Goal: Navigation & Orientation: Find specific page/section

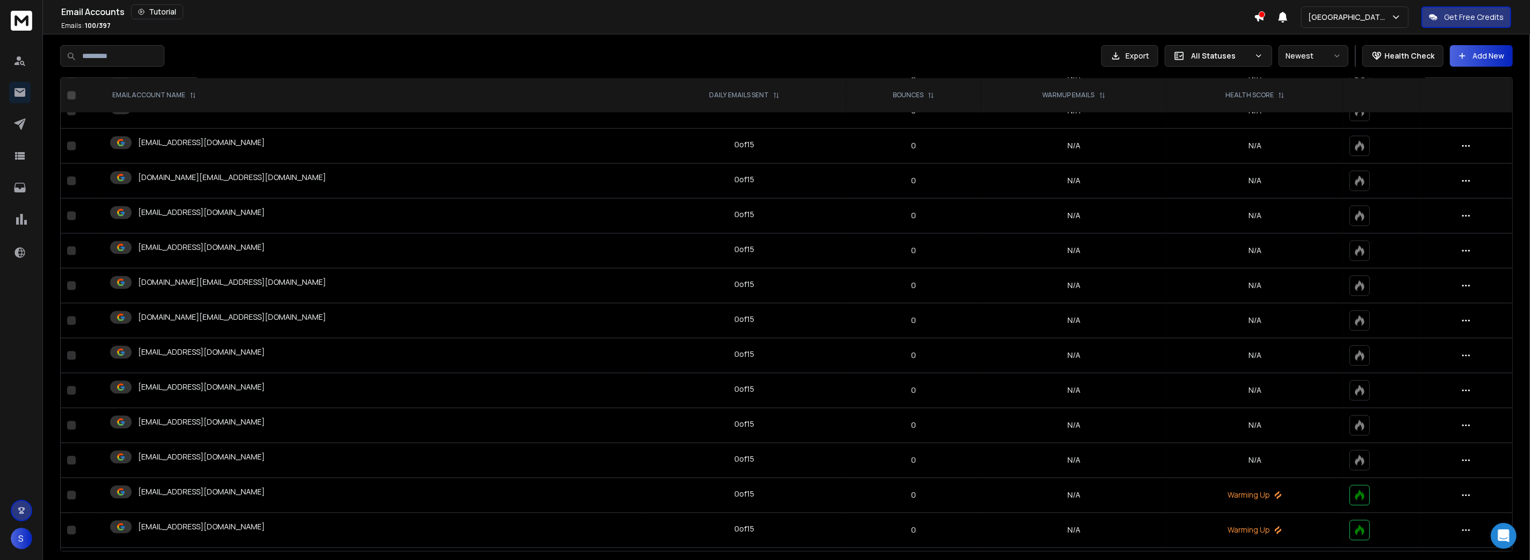
scroll to position [3067, 0]
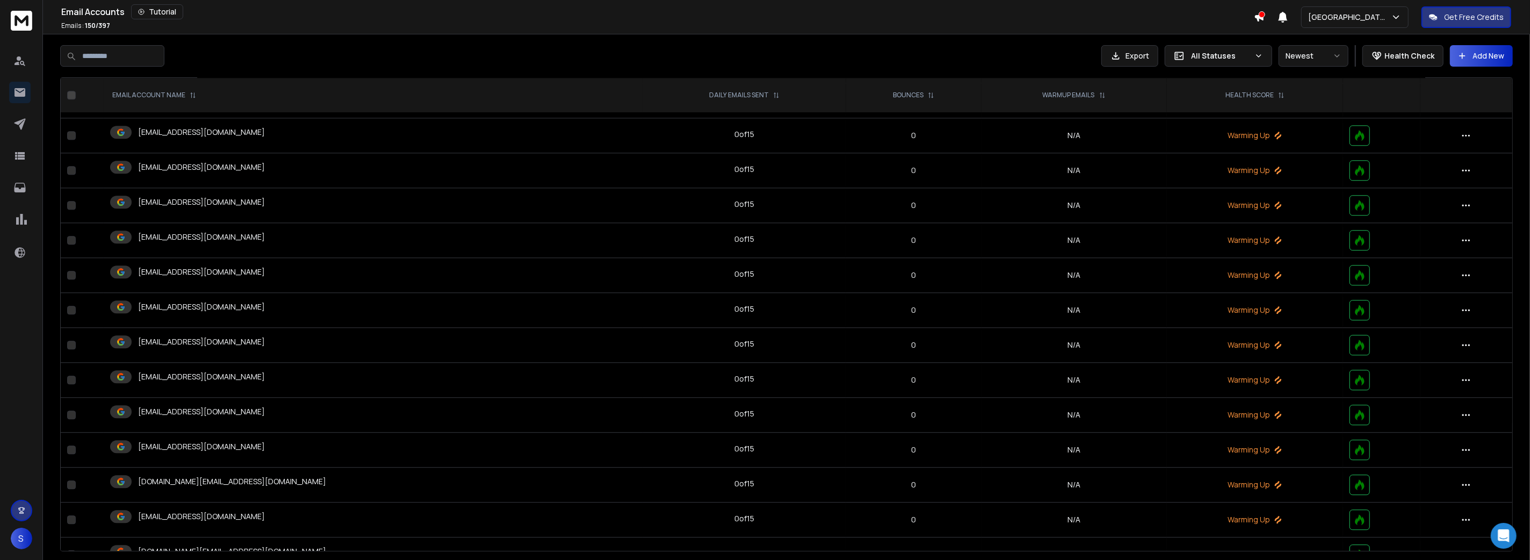
click at [1075, 473] on td "N/A" at bounding box center [1073, 484] width 185 height 35
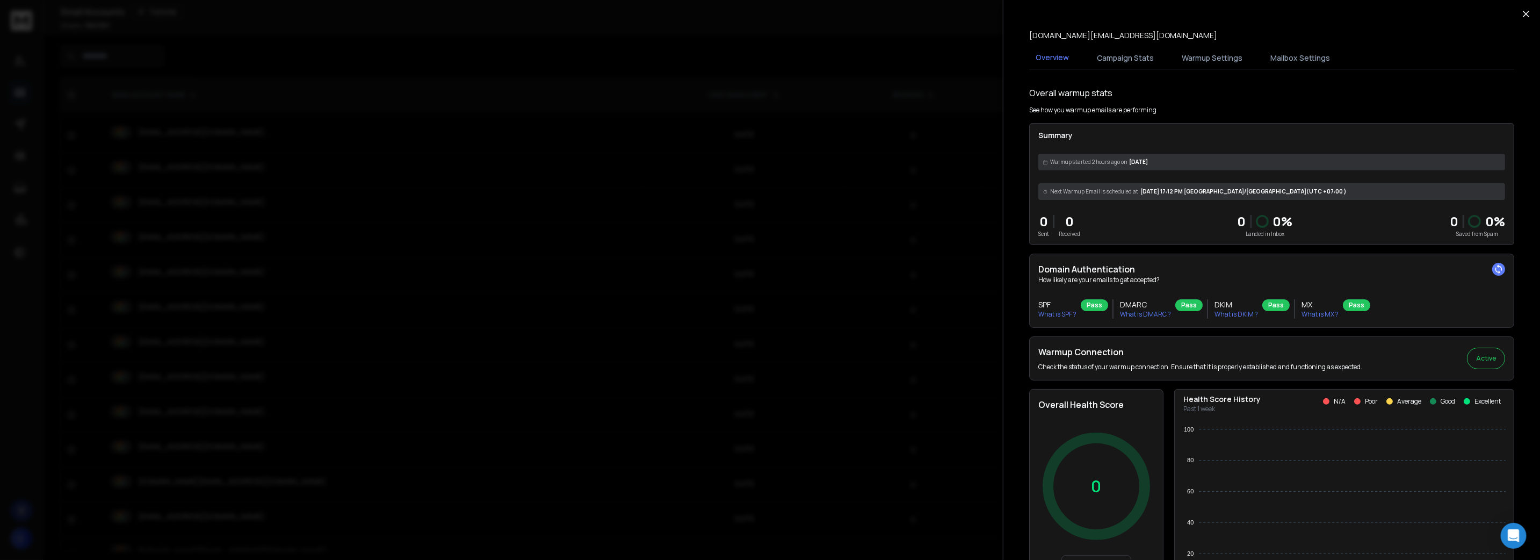
drag, startPoint x: 1523, startPoint y: 15, endPoint x: 1516, endPoint y: 21, distance: 9.1
click at [1523, 14] on icon "button" at bounding box center [1526, 14] width 11 height 11
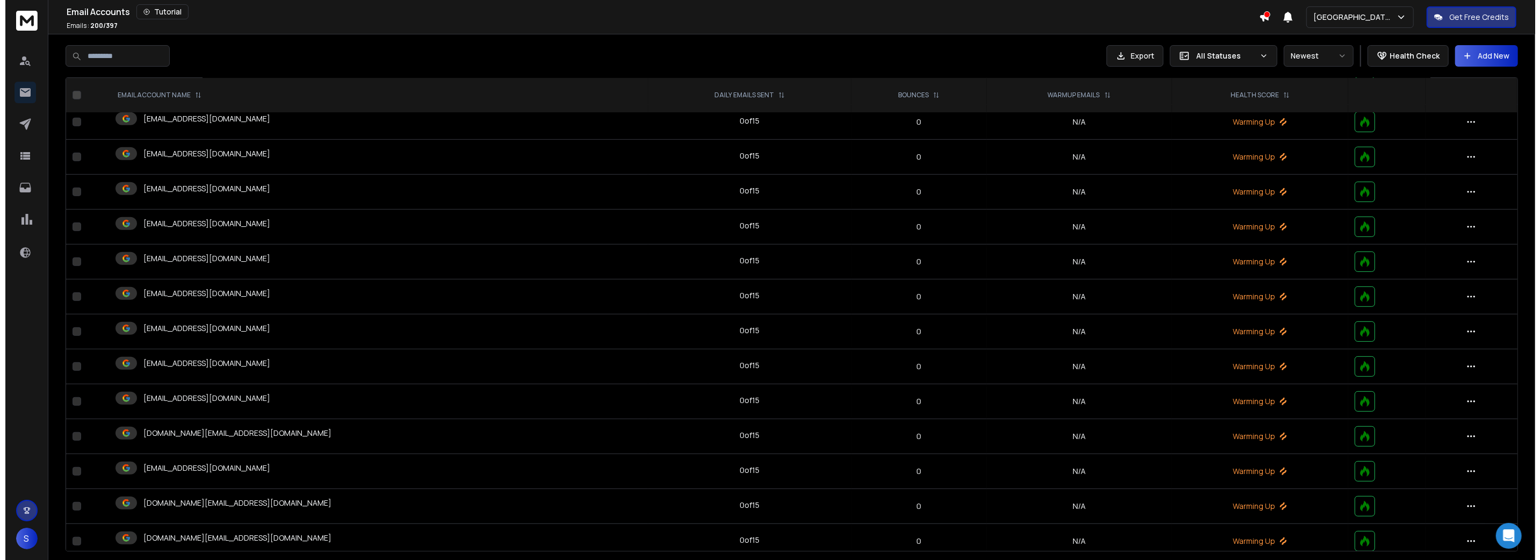
scroll to position [5881, 0]
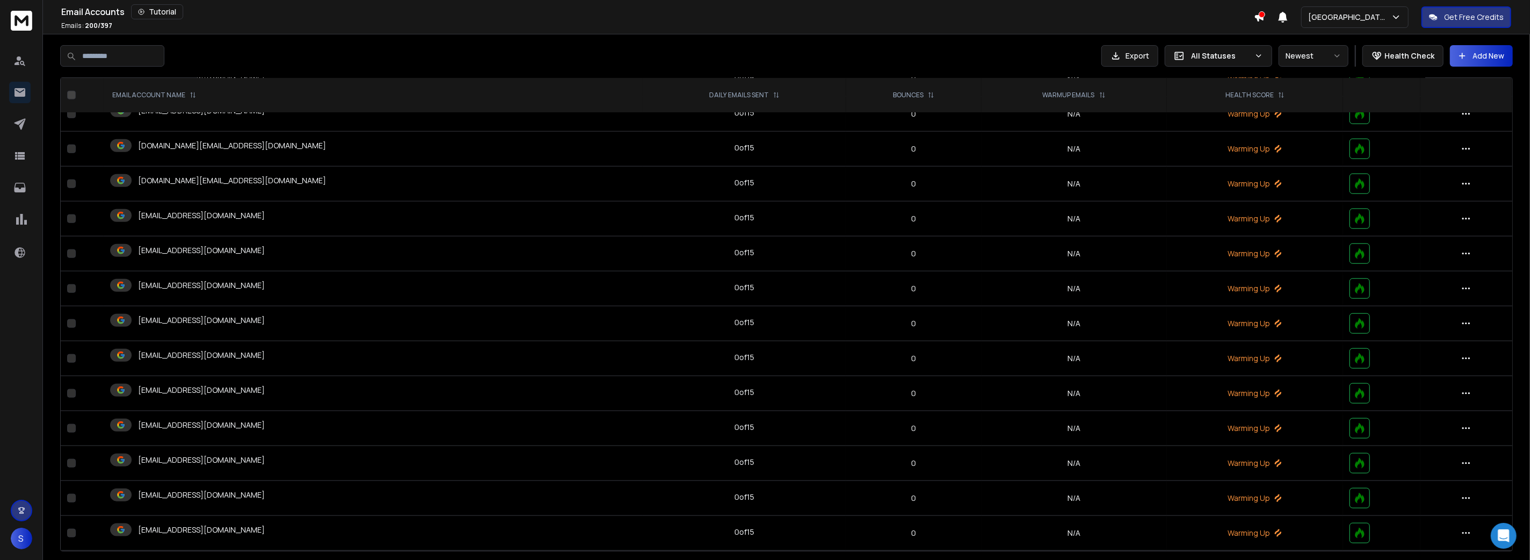
click at [916, 458] on p "0" at bounding box center [913, 463] width 122 height 11
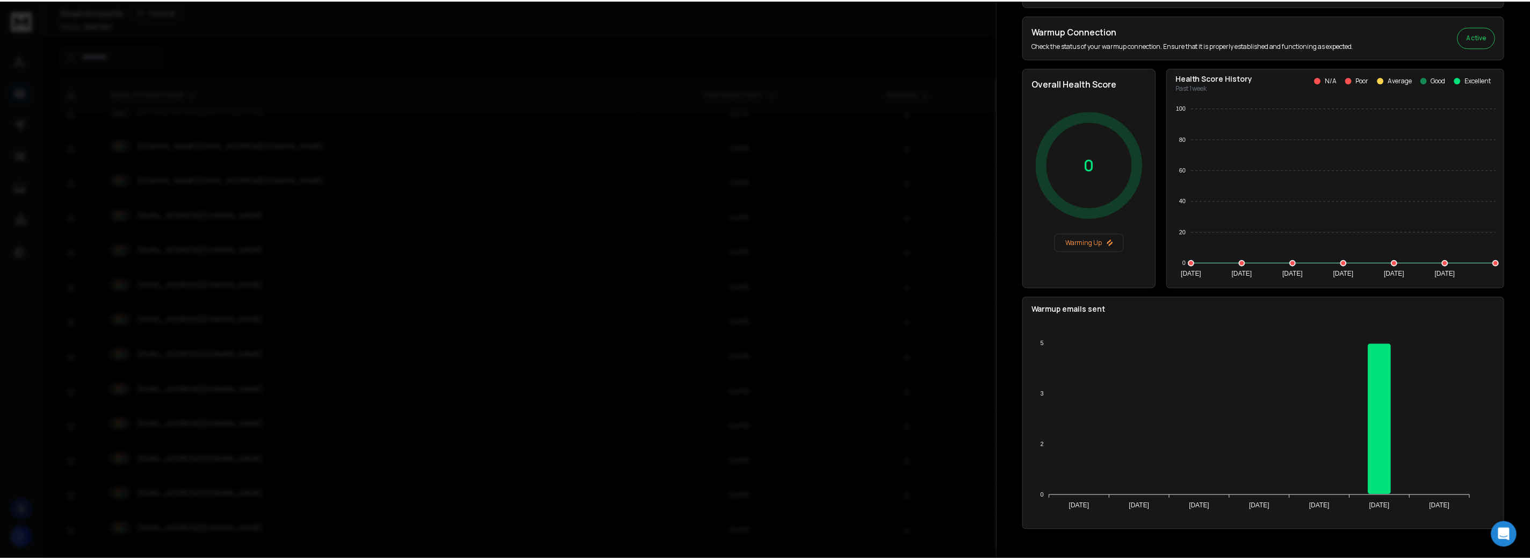
scroll to position [0, 0]
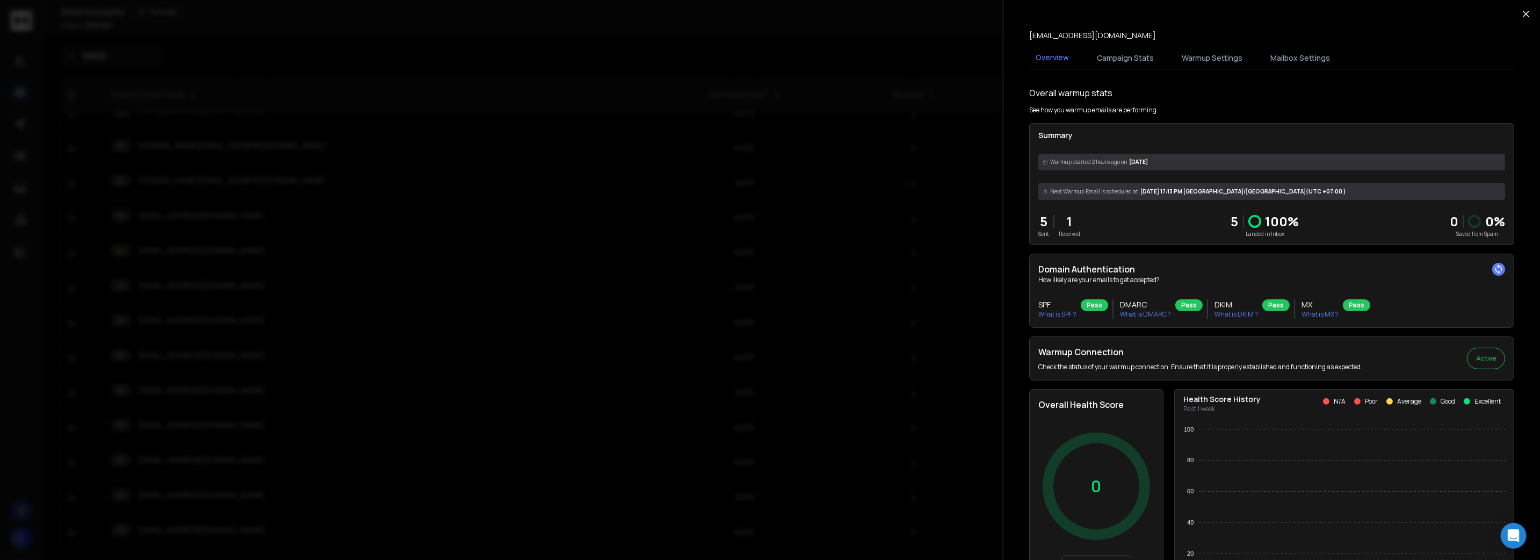
click at [1523, 12] on icon "button" at bounding box center [1525, 13] width 5 height 5
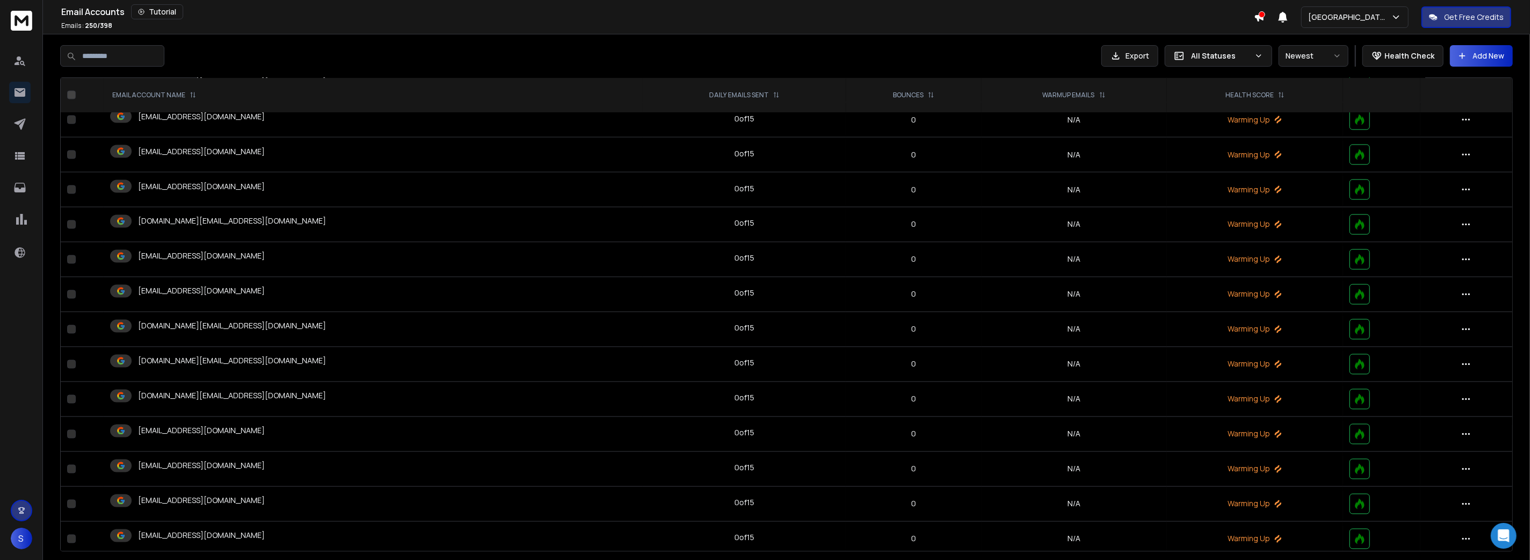
scroll to position [6882, 0]
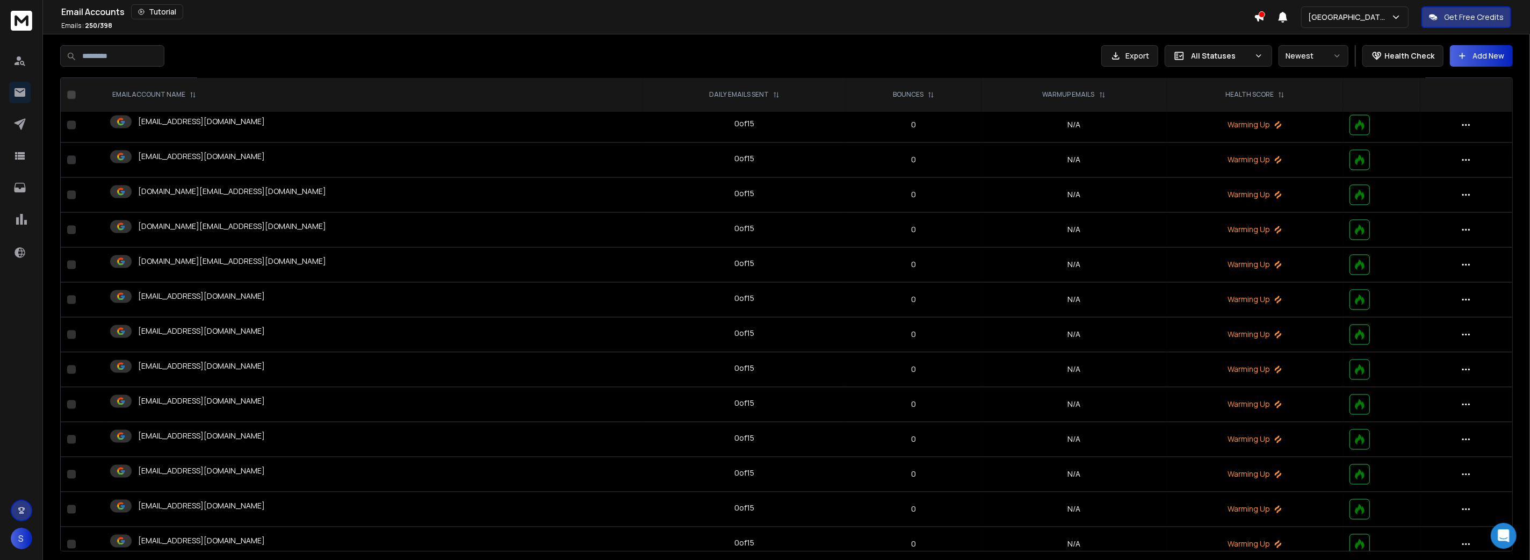
click at [794, 492] on td "0 of 15" at bounding box center [744, 506] width 202 height 28
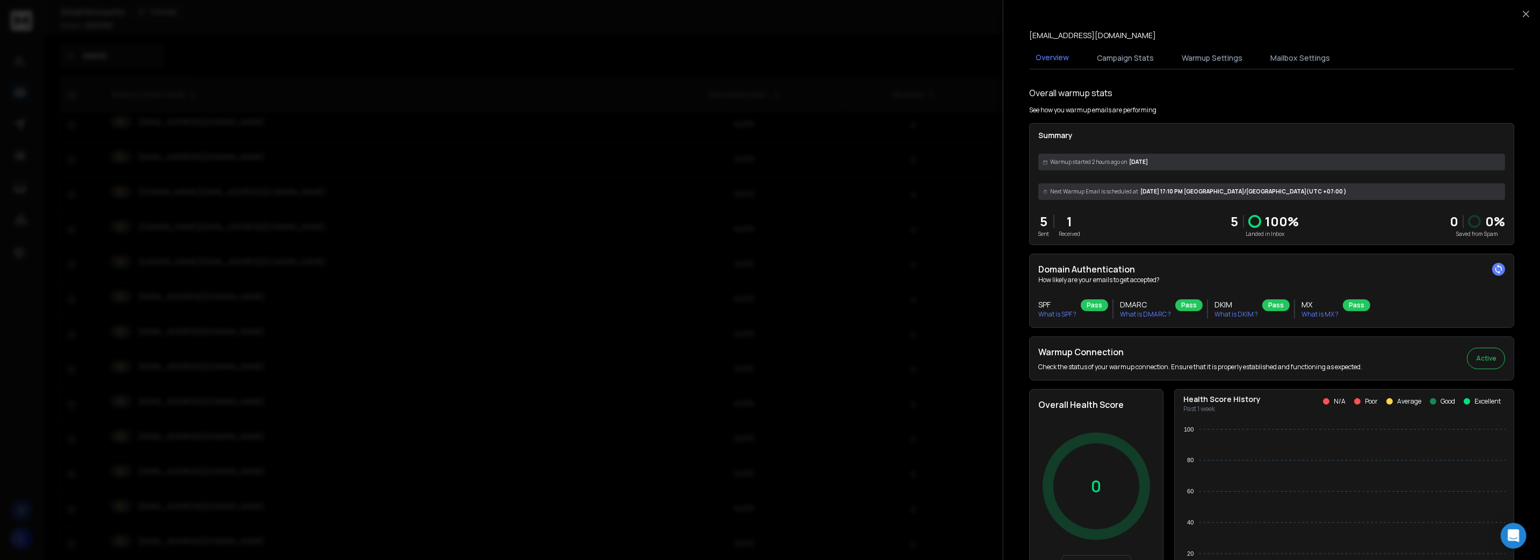
click at [1522, 11] on icon "button" at bounding box center [1526, 14] width 11 height 11
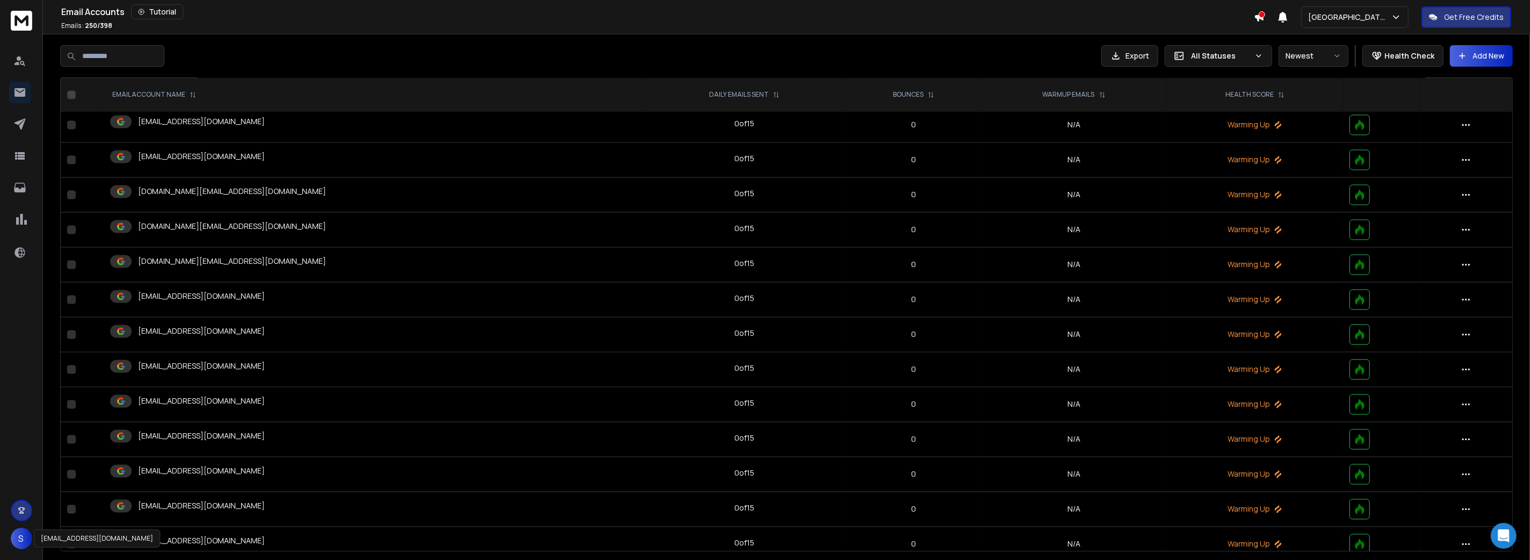
click at [25, 535] on span "S" at bounding box center [21, 537] width 21 height 21
click at [67, 519] on p "Settings" at bounding box center [67, 520] width 30 height 11
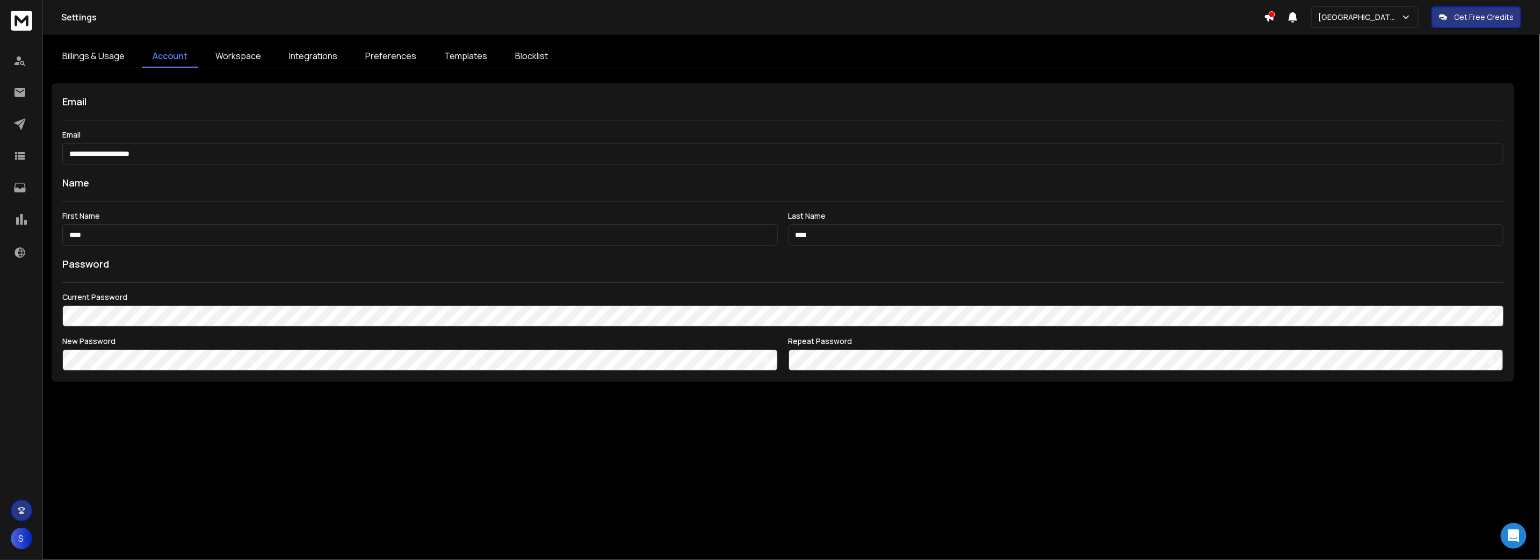
click at [107, 52] on link "Billings & Usage" at bounding box center [94, 56] width 84 height 23
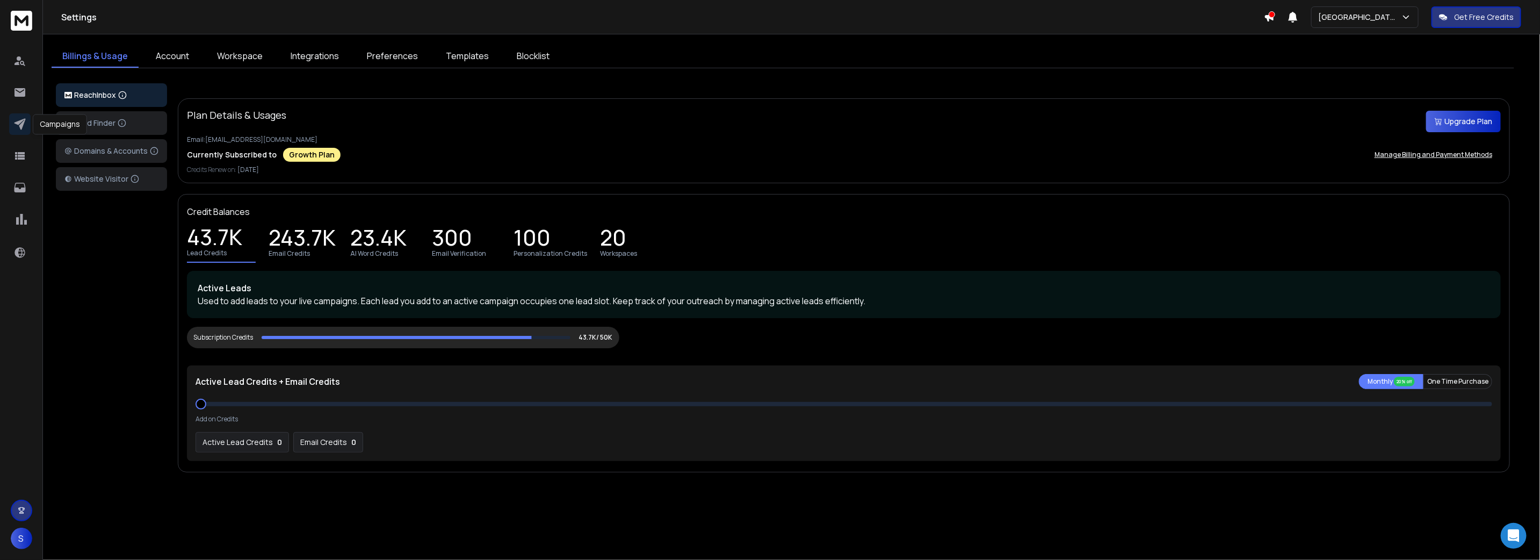
click at [18, 122] on icon at bounding box center [19, 124] width 11 height 11
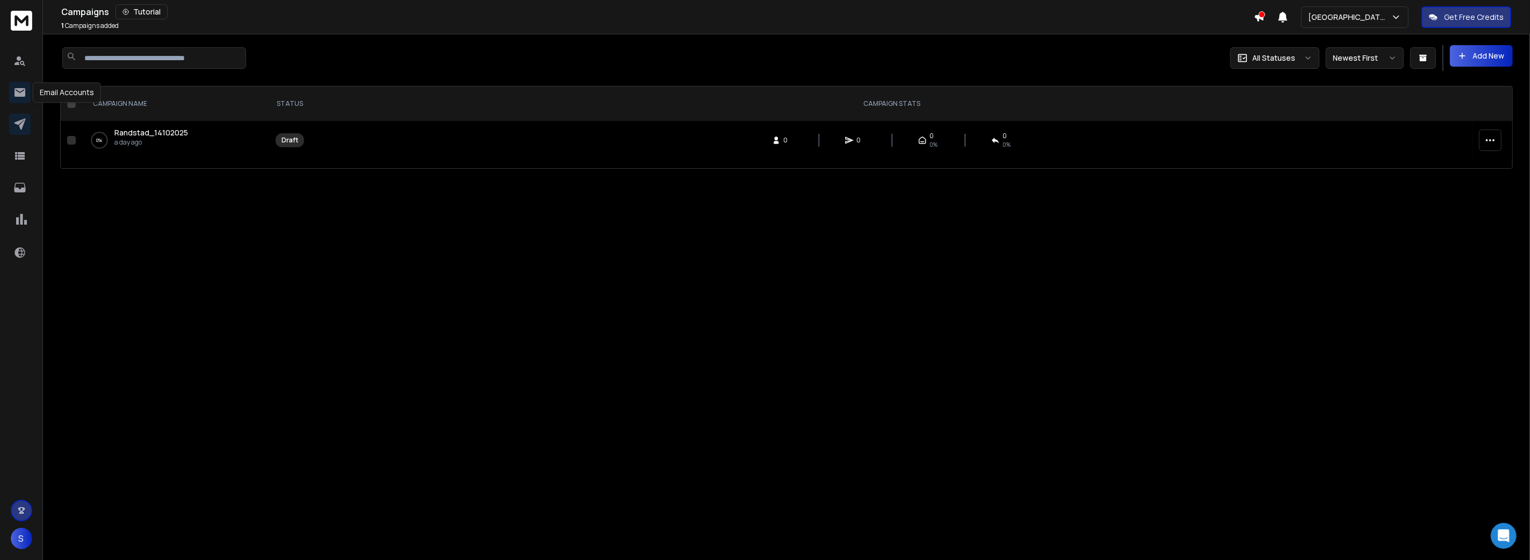
click at [23, 91] on icon at bounding box center [20, 92] width 11 height 9
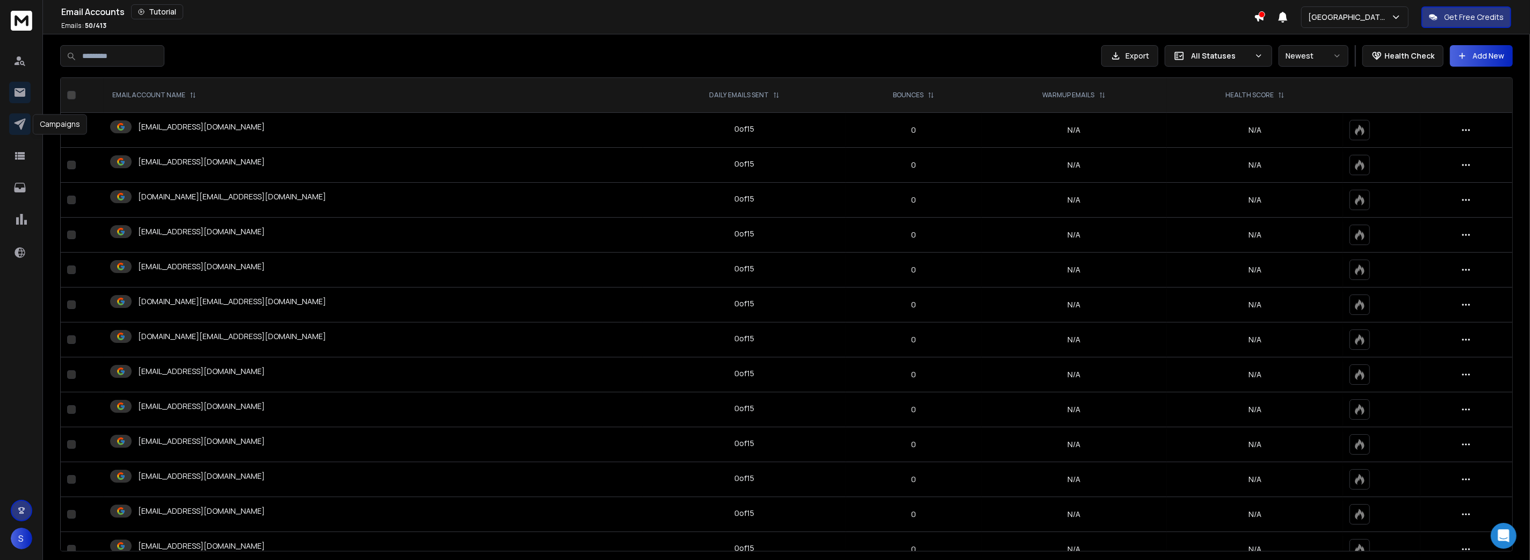
click at [25, 119] on icon at bounding box center [19, 124] width 13 height 13
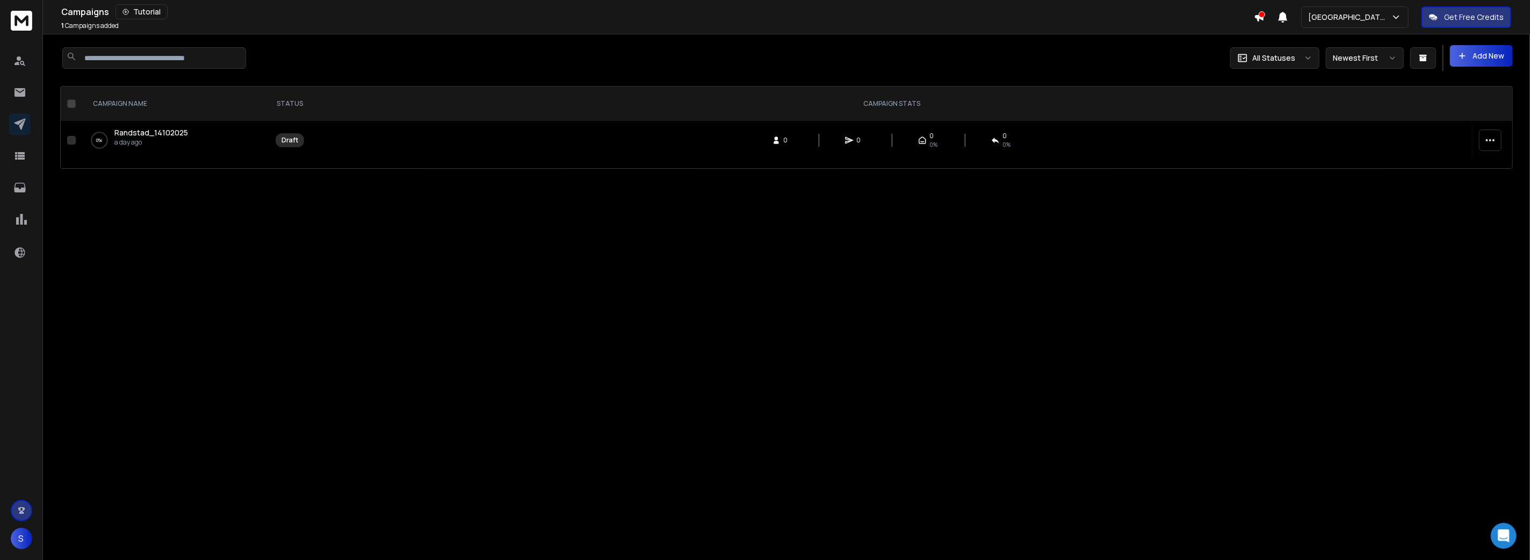
click at [447, 148] on div "0 0 0 0% 0 0%" at bounding box center [892, 140] width 1148 height 17
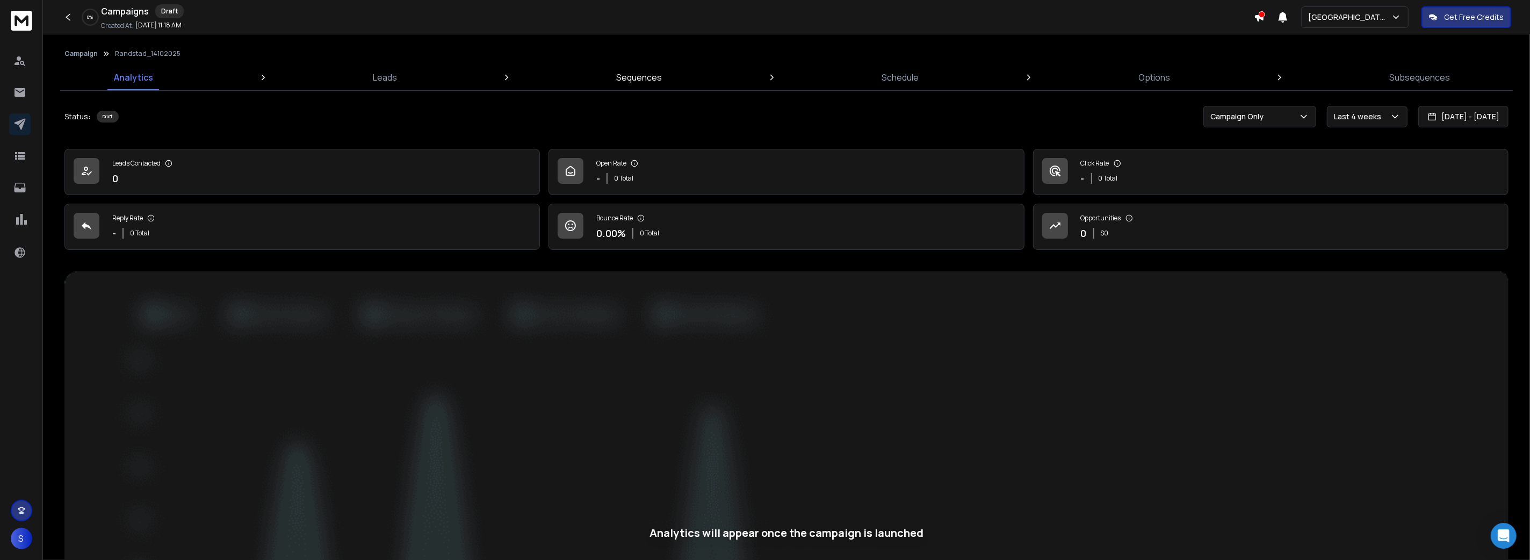
click at [640, 84] on link "Sequences" at bounding box center [639, 77] width 59 height 26
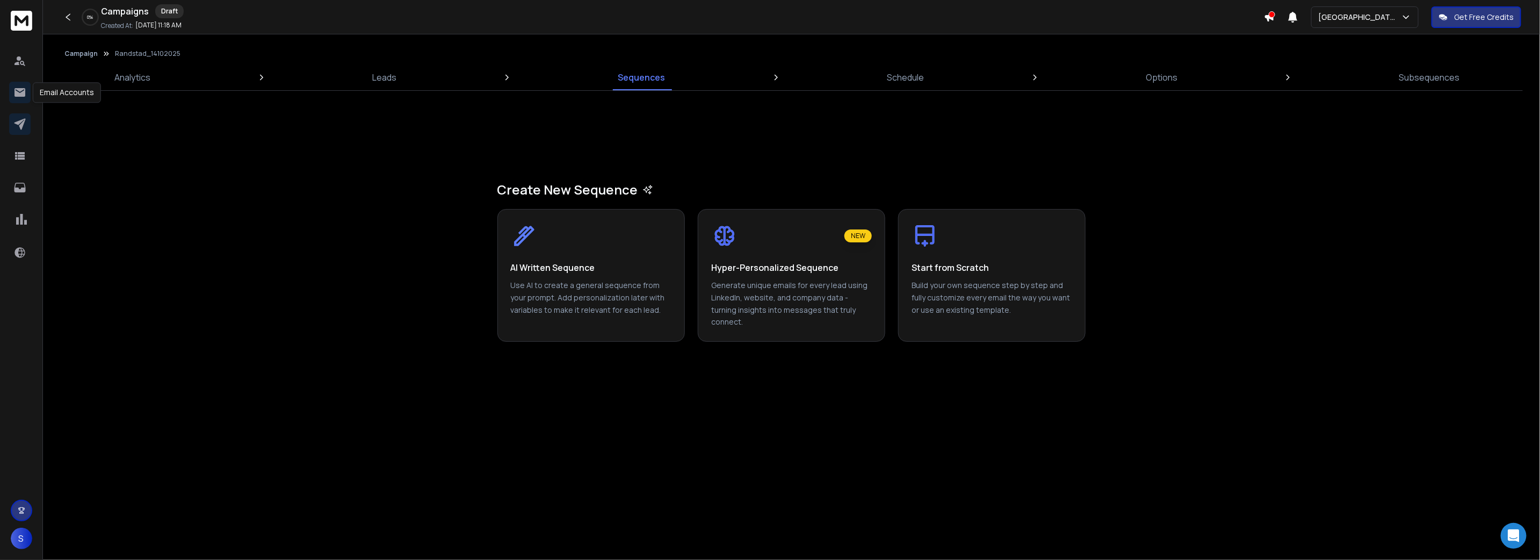
click at [24, 92] on icon at bounding box center [19, 92] width 13 height 13
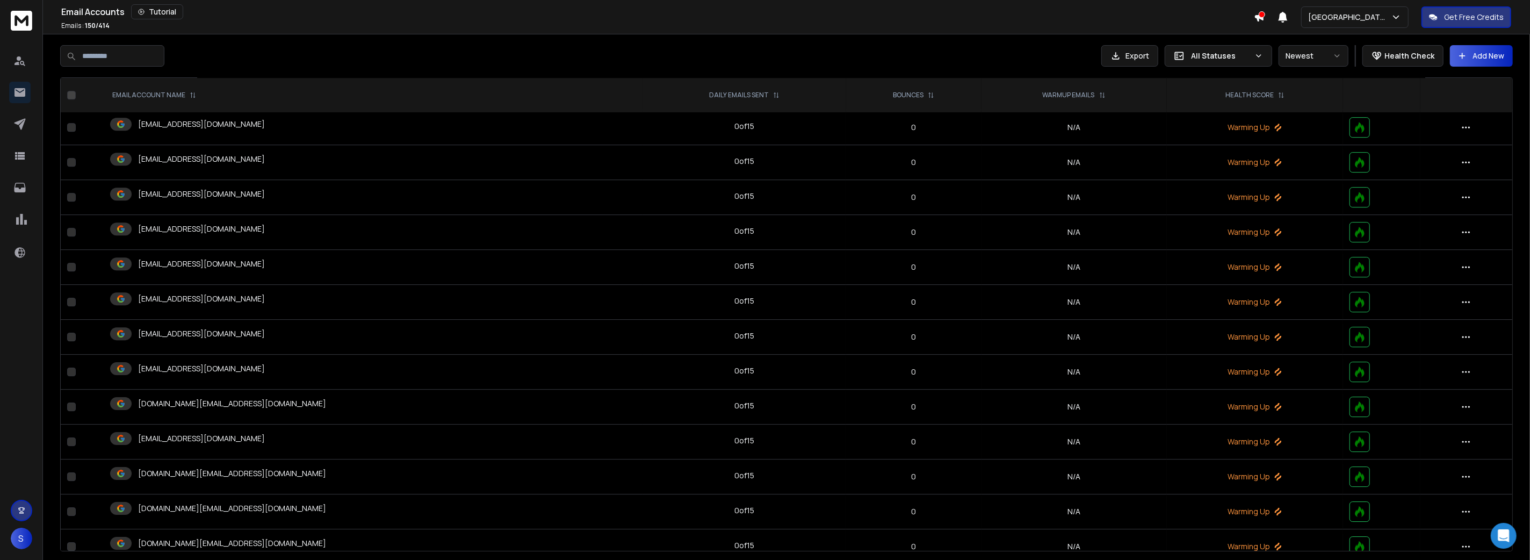
scroll to position [3940, 0]
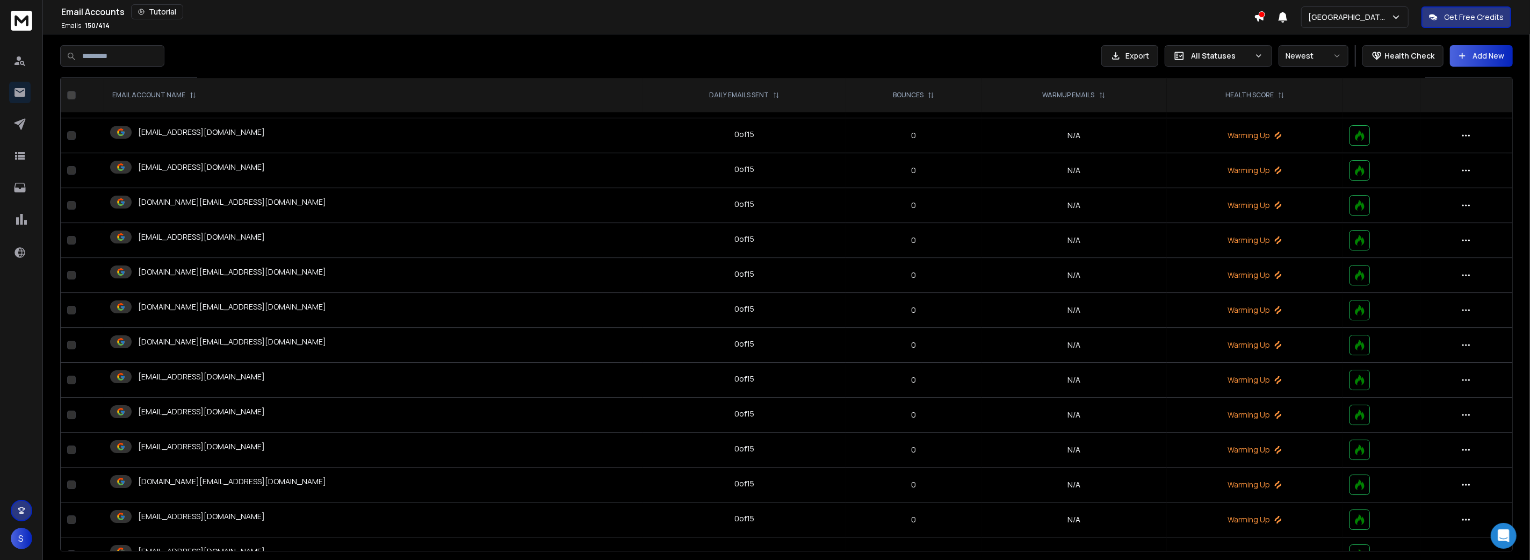
click at [931, 305] on p "0" at bounding box center [913, 310] width 122 height 11
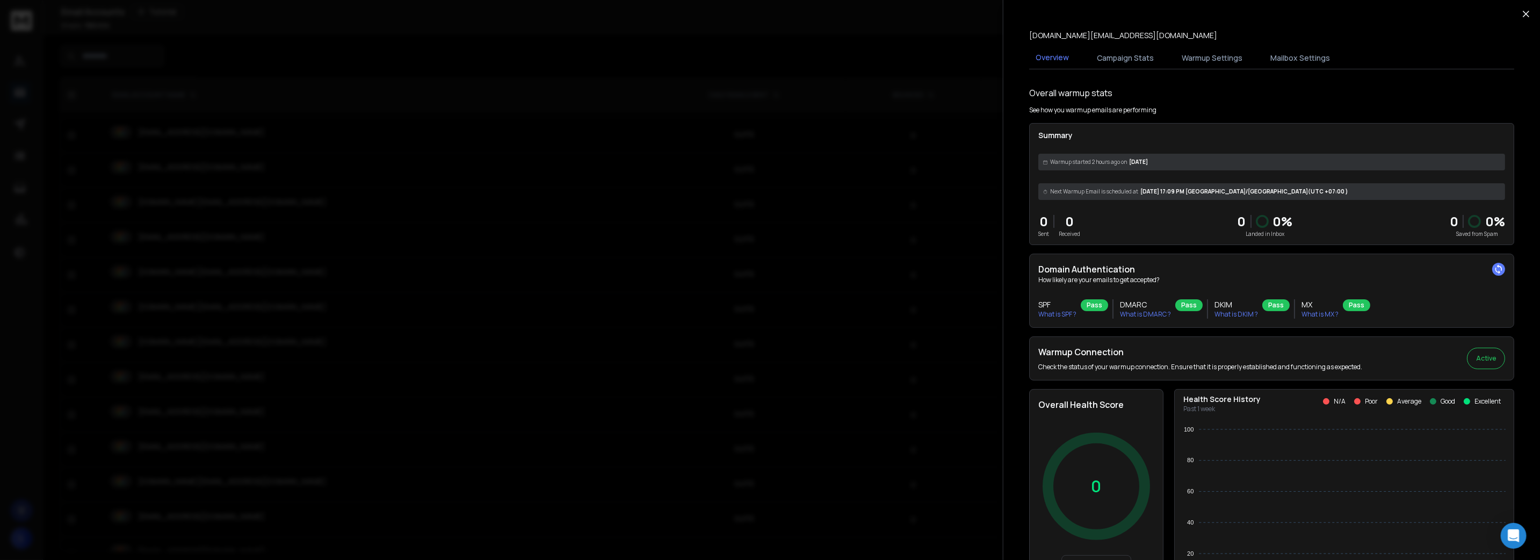
click at [1523, 13] on icon "button" at bounding box center [1526, 14] width 11 height 11
